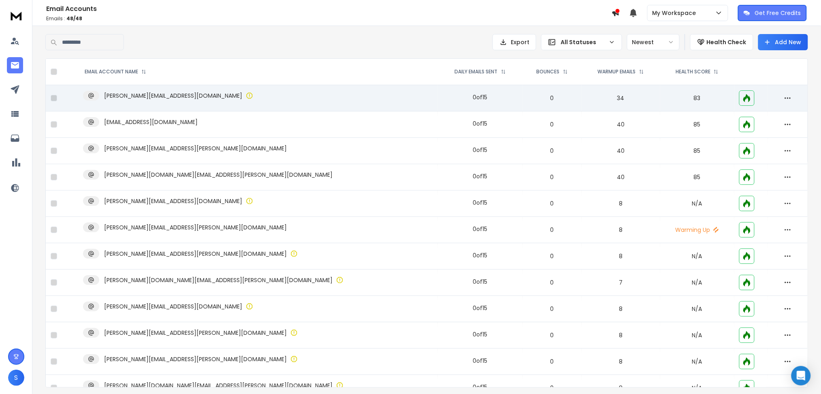
click at [191, 91] on body "Get only verified leads with our AI-powered Lead Finder, starting at $22/mo Try…" at bounding box center [410, 197] width 821 height 394
click at [249, 96] on icon at bounding box center [249, 95] width 1 height 2
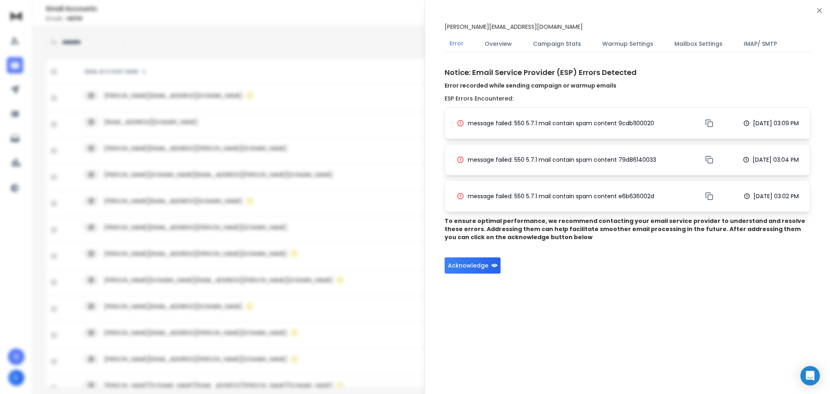
click at [471, 268] on button "Acknowledge" at bounding box center [473, 265] width 56 height 16
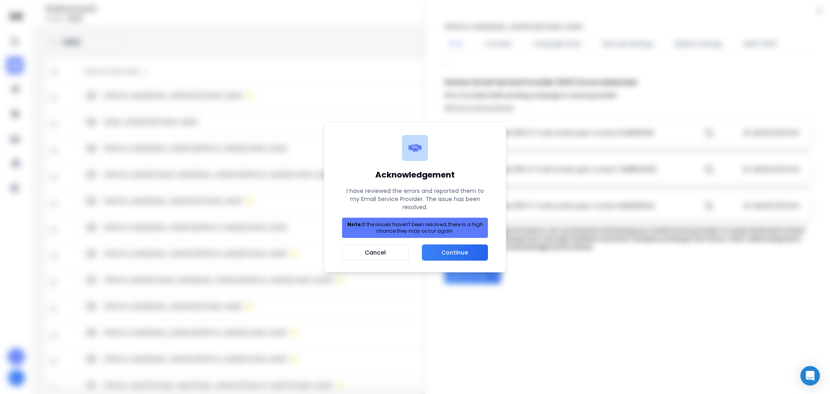
click at [467, 256] on button "Continue" at bounding box center [455, 252] width 66 height 16
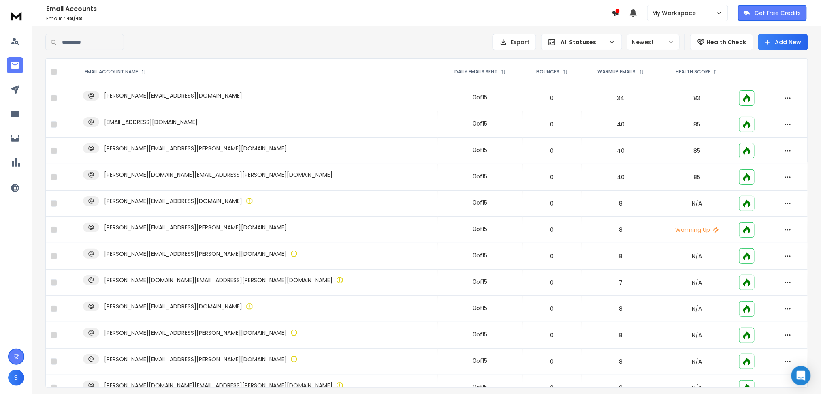
click at [528, 256] on p "0" at bounding box center [552, 256] width 49 height 8
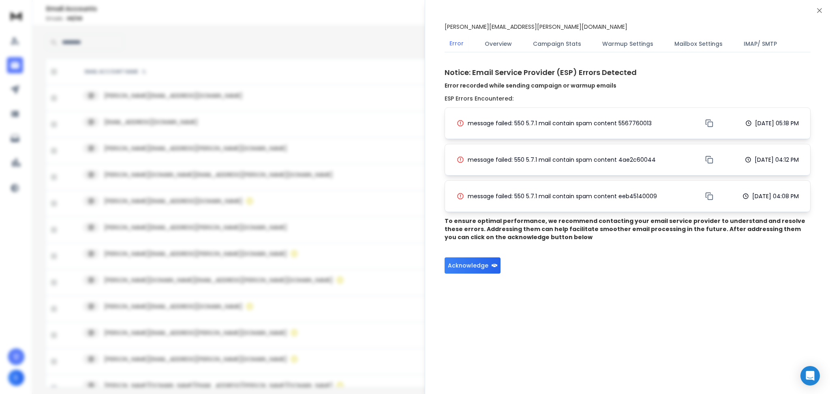
click at [504, 41] on button "Overview" at bounding box center [498, 44] width 37 height 18
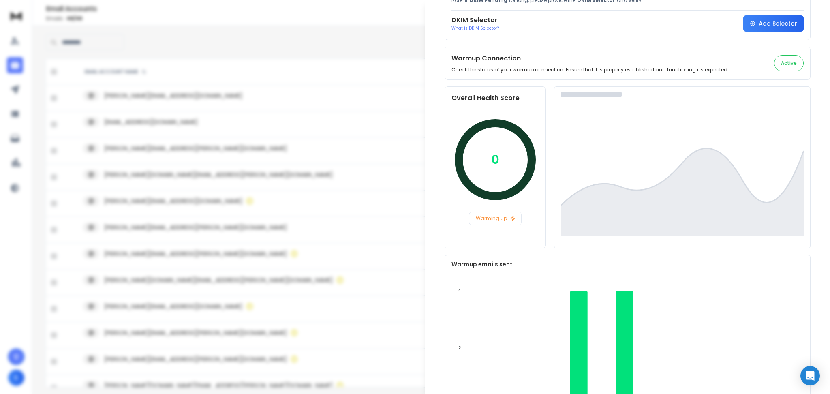
scroll to position [284, 0]
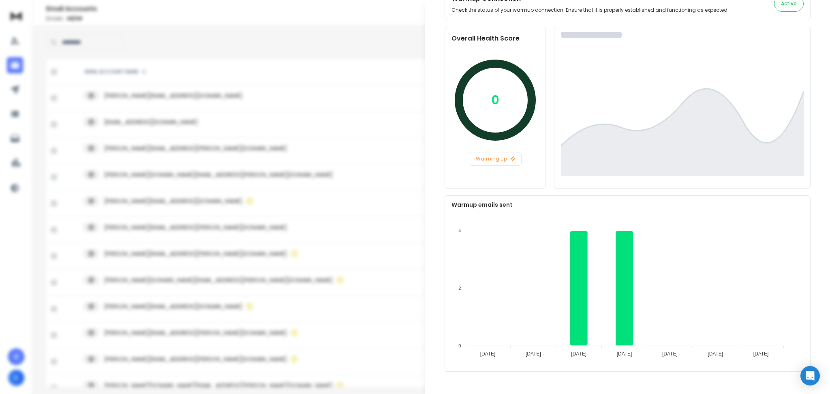
click at [425, 203] on div "Multi Select Table Sheet [PERSON_NAME][EMAIL_ADDRESS][PERSON_NAME][DOMAIN_NAME]…" at bounding box center [627, 197] width 405 height 394
click at [342, 175] on div at bounding box center [415, 197] width 830 height 394
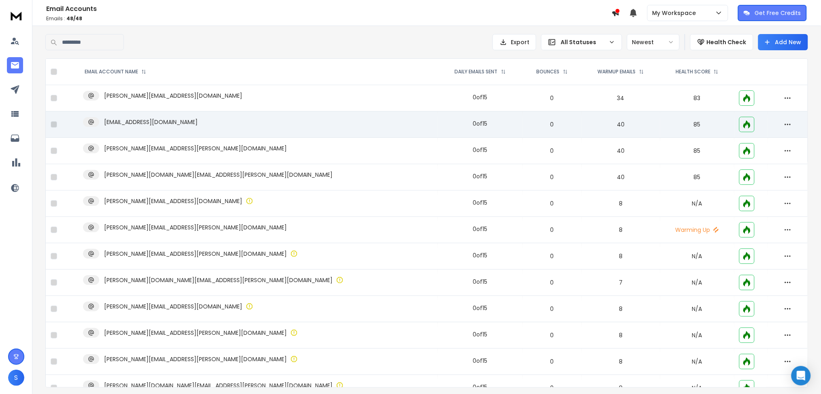
click at [274, 124] on div "[EMAIL_ADDRESS][DOMAIN_NAME]" at bounding box center [258, 122] width 350 height 10
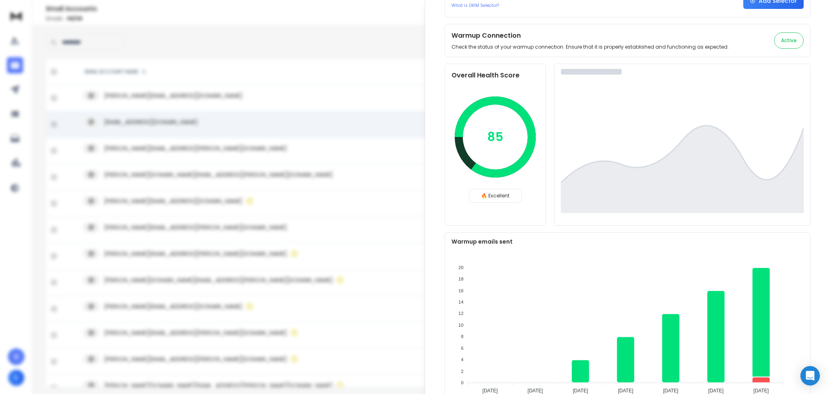
scroll to position [284, 0]
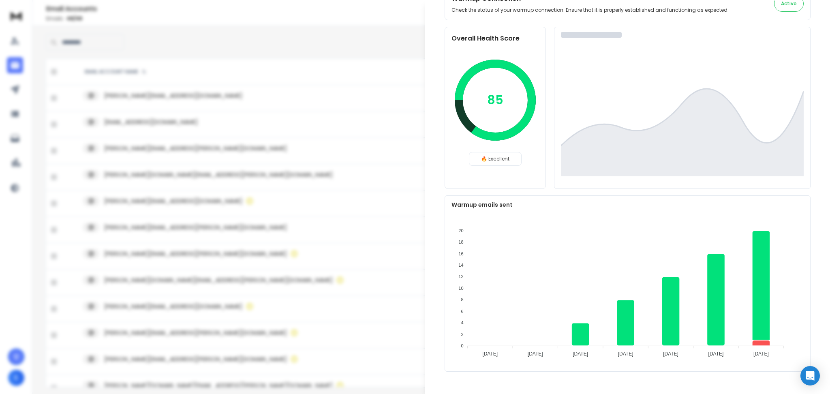
click at [406, 250] on div at bounding box center [415, 197] width 830 height 394
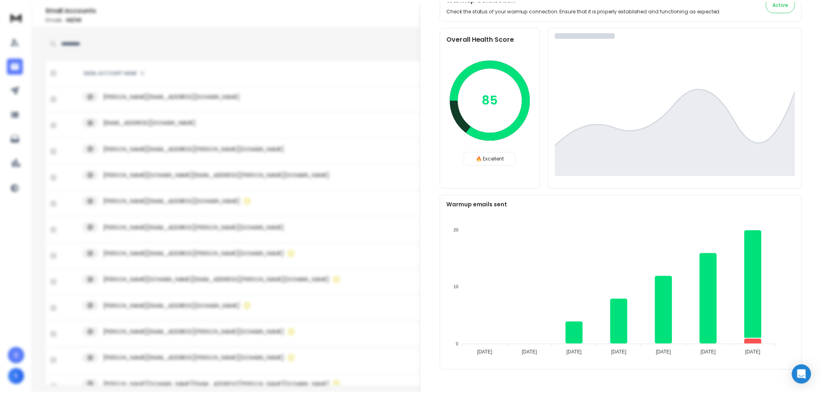
scroll to position [244, 0]
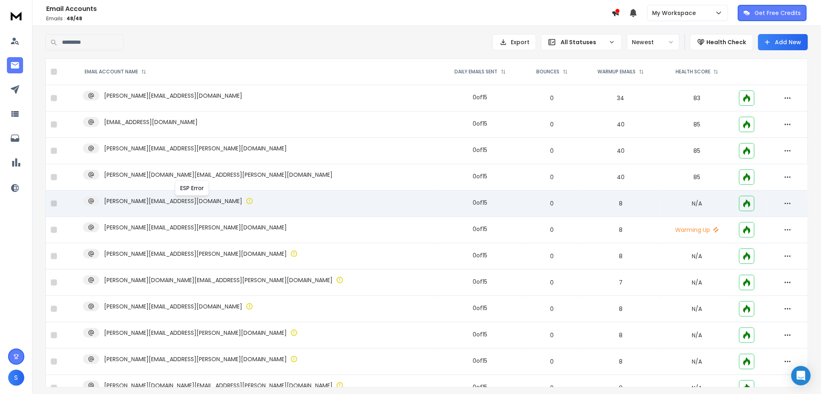
click at [246, 201] on icon at bounding box center [250, 201] width 8 height 8
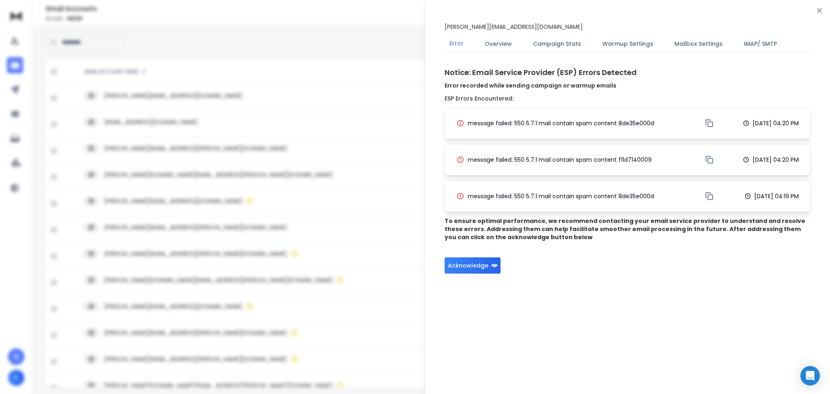
click at [481, 270] on button "Acknowledge" at bounding box center [473, 265] width 56 height 16
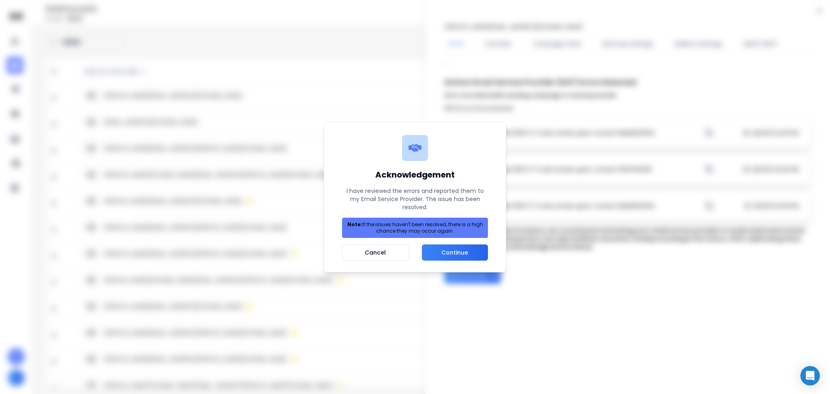
click at [460, 254] on button "Continue" at bounding box center [455, 252] width 66 height 16
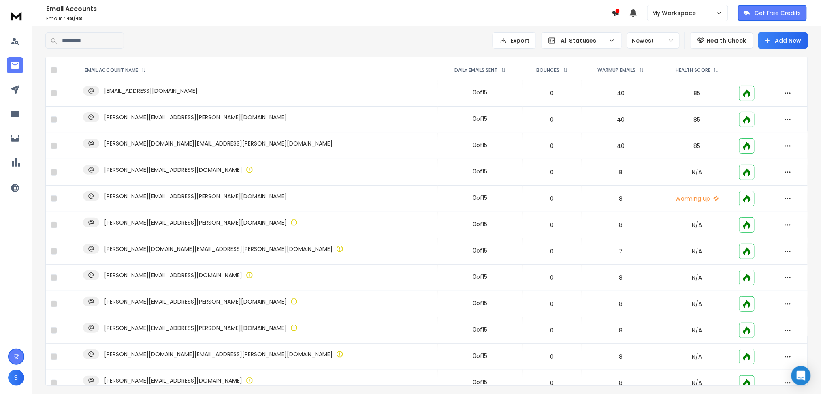
scroll to position [0, 0]
